Goal: Check status

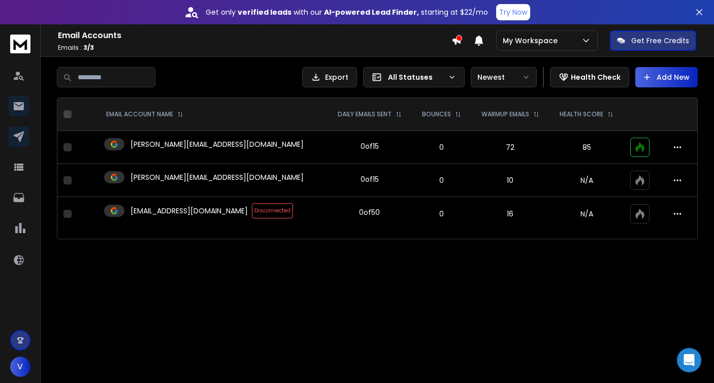
click at [27, 141] on link at bounding box center [19, 136] width 20 height 20
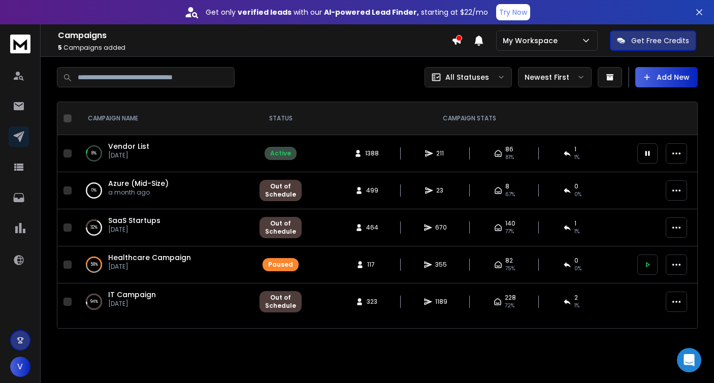
click at [318, 154] on div "1388 211 86 81 % 1 1 %" at bounding box center [469, 153] width 311 height 16
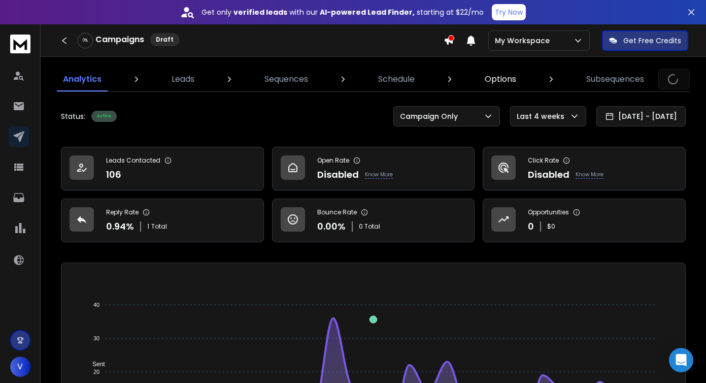
click at [511, 80] on p "Options" at bounding box center [500, 79] width 31 height 12
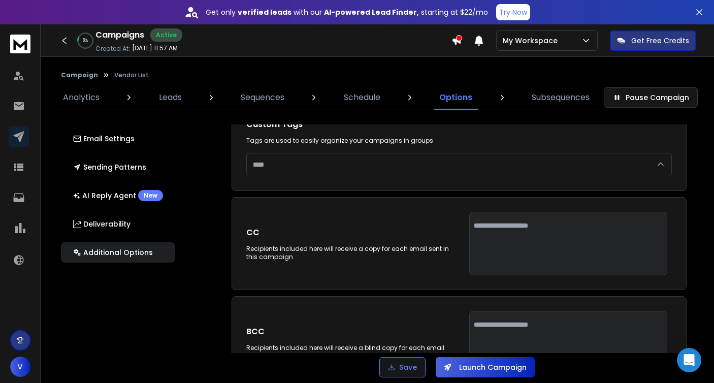
scroll to position [2003, 0]
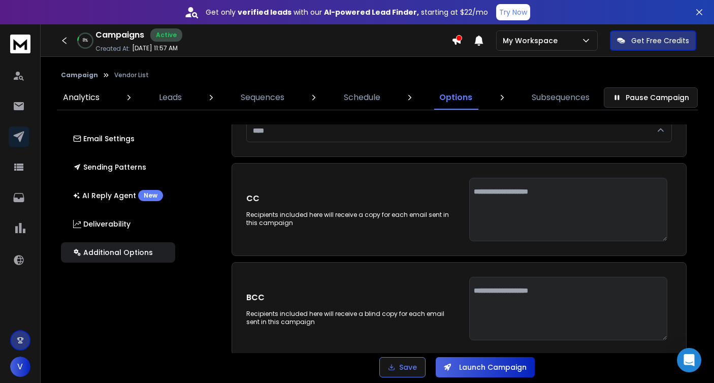
click at [92, 104] on link "Analytics" at bounding box center [81, 97] width 49 height 24
